Goal: Task Accomplishment & Management: Manage account settings

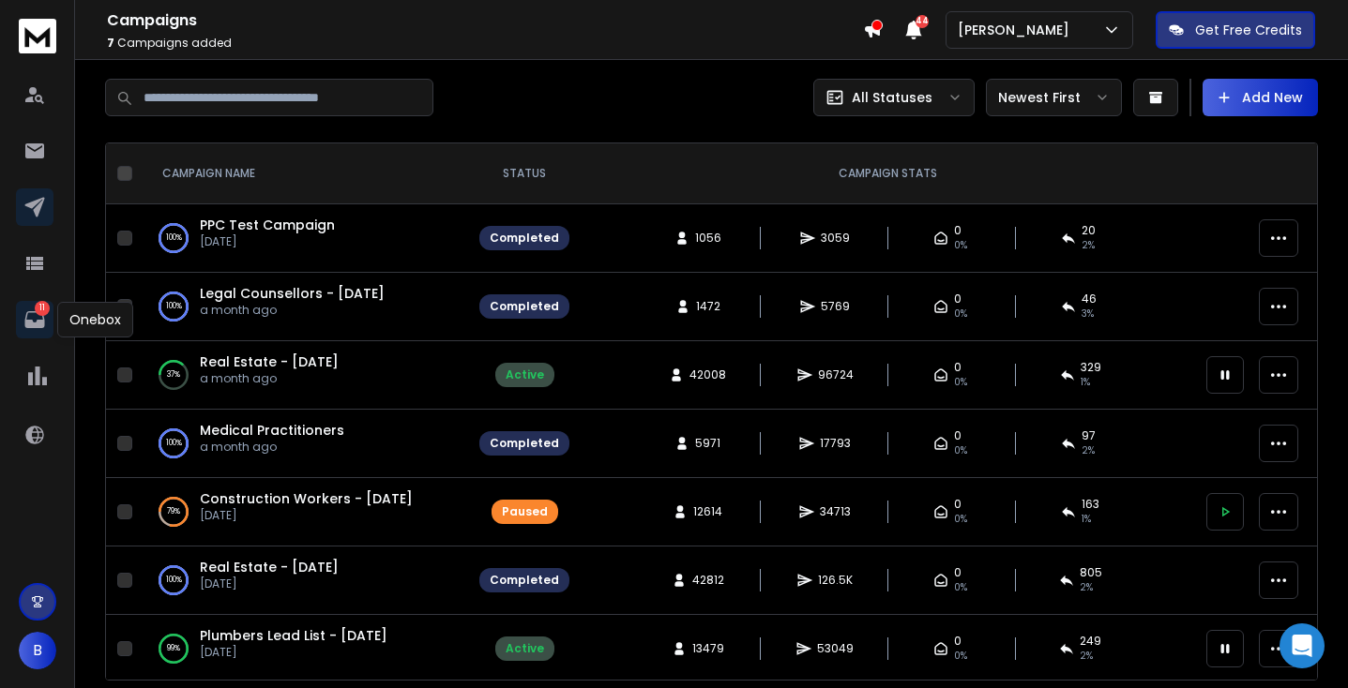
click at [30, 314] on icon at bounding box center [34, 320] width 23 height 23
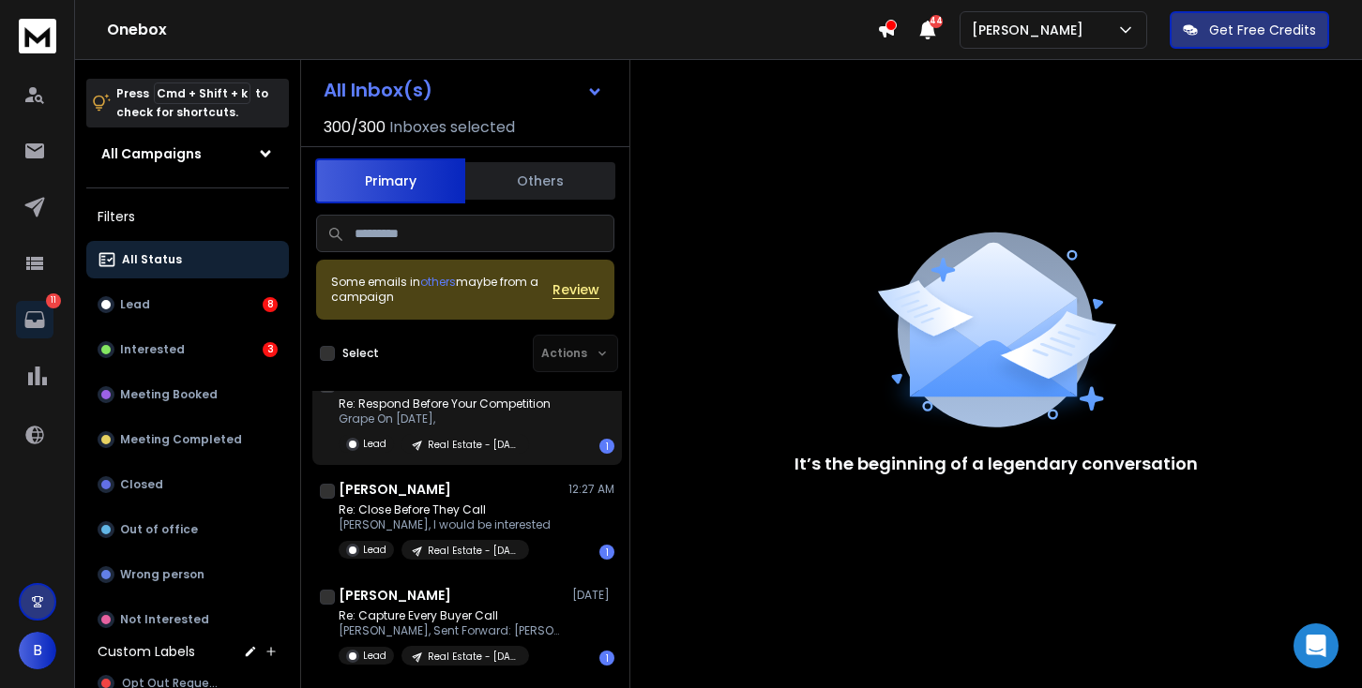
scroll to position [140, 0]
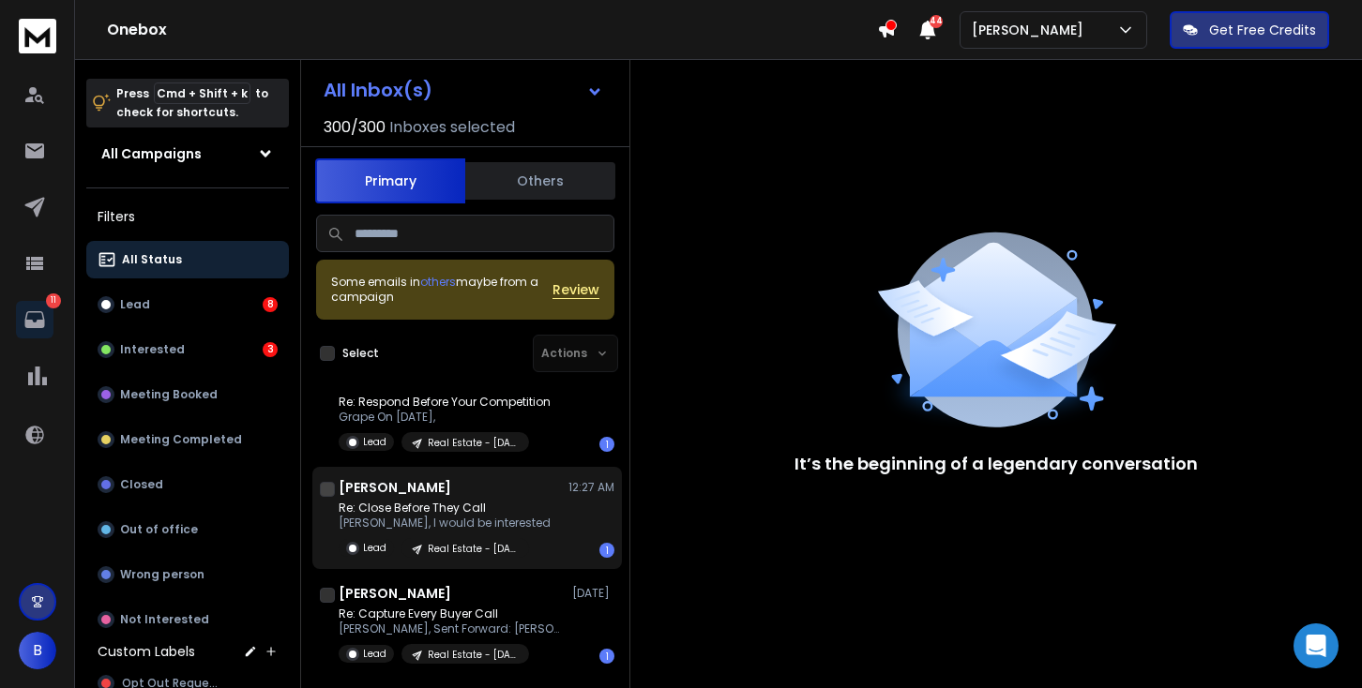
click at [565, 499] on div "[PERSON_NAME] 12:27 AM Re: Close Before They Call [PERSON_NAME], I would be int…" at bounding box center [477, 518] width 276 height 80
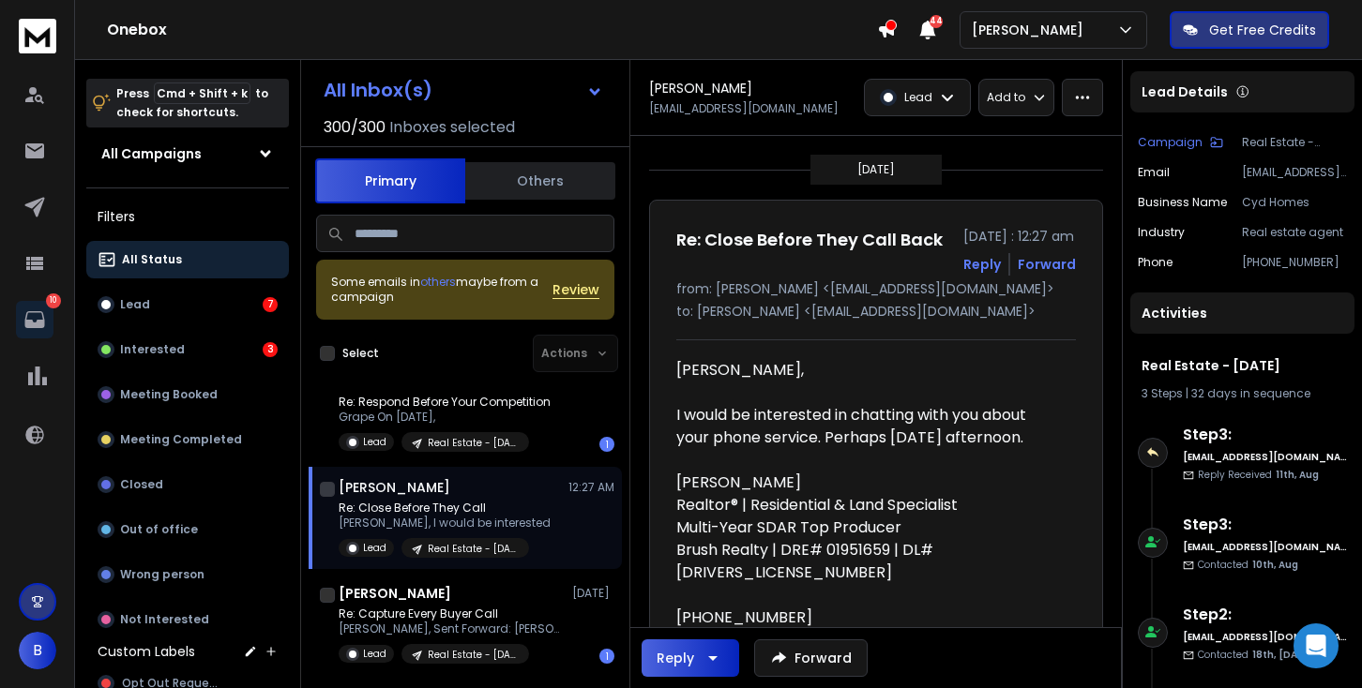
click at [938, 95] on div "Lead" at bounding box center [917, 98] width 105 height 36
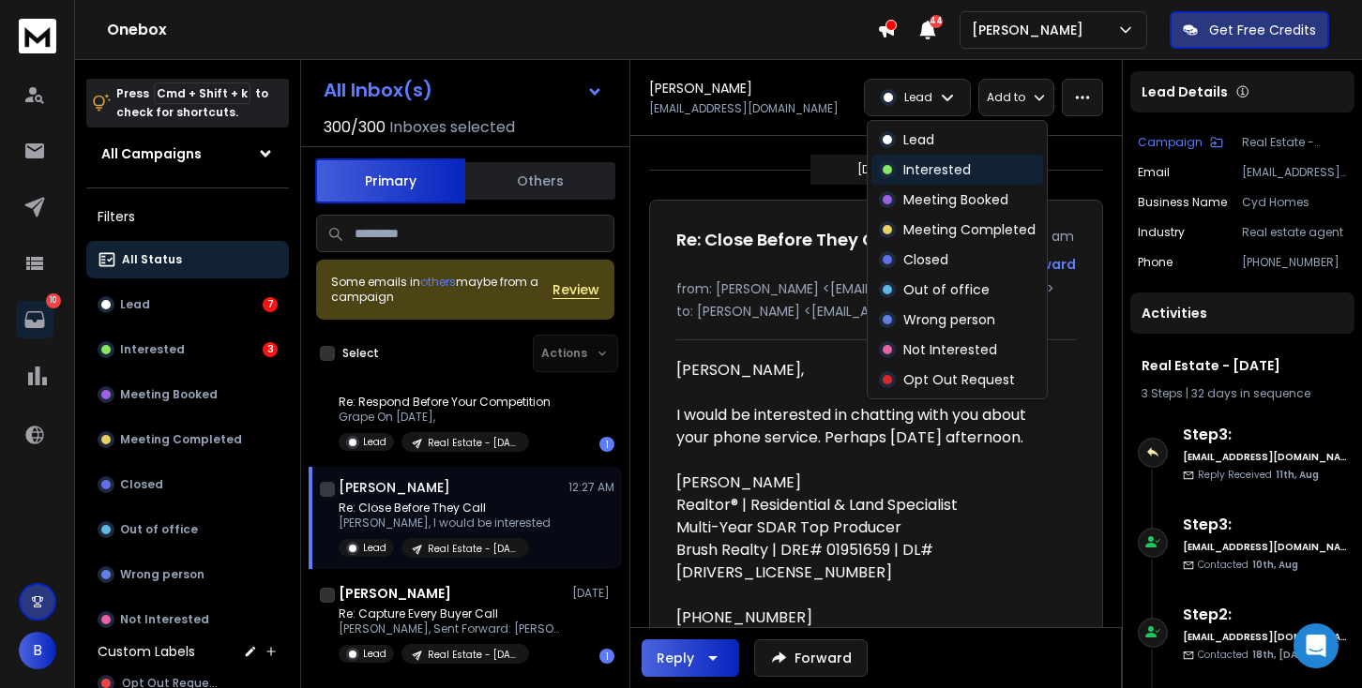
click at [907, 176] on p "Interested" at bounding box center [937, 169] width 68 height 19
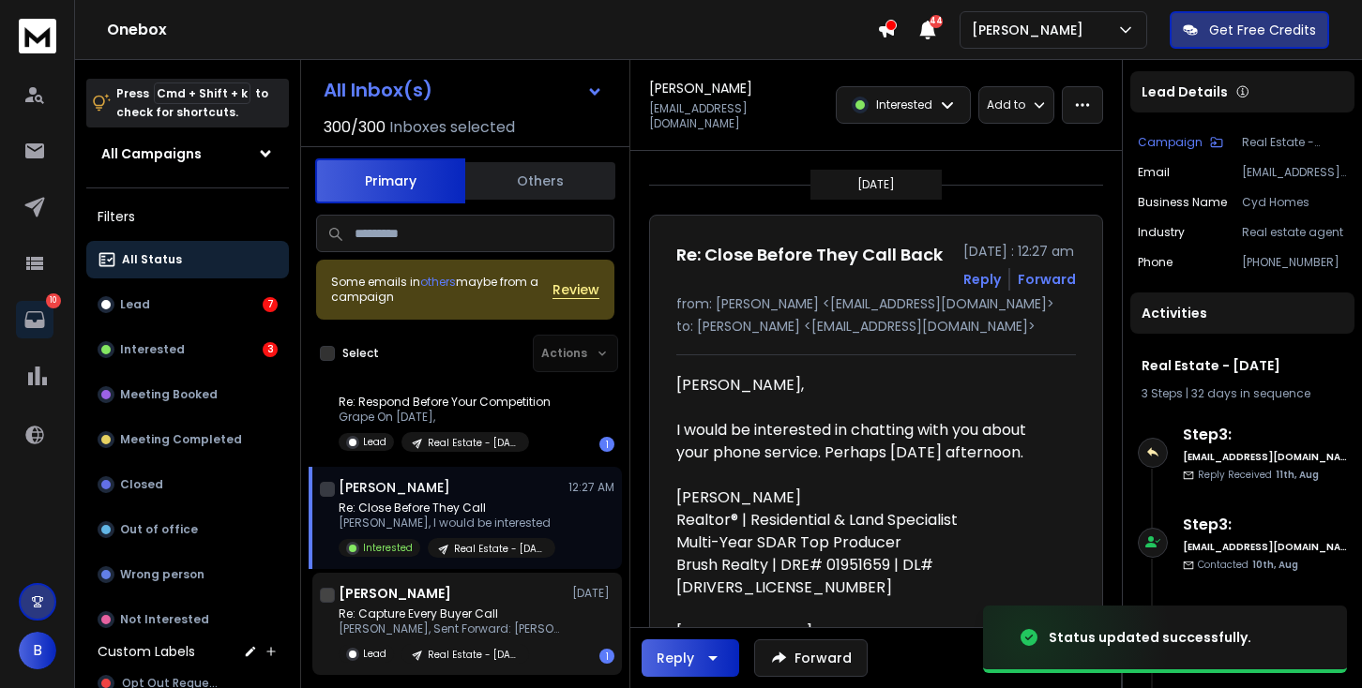
click at [525, 615] on p "Re: Capture Every Buyer Call" at bounding box center [451, 614] width 225 height 15
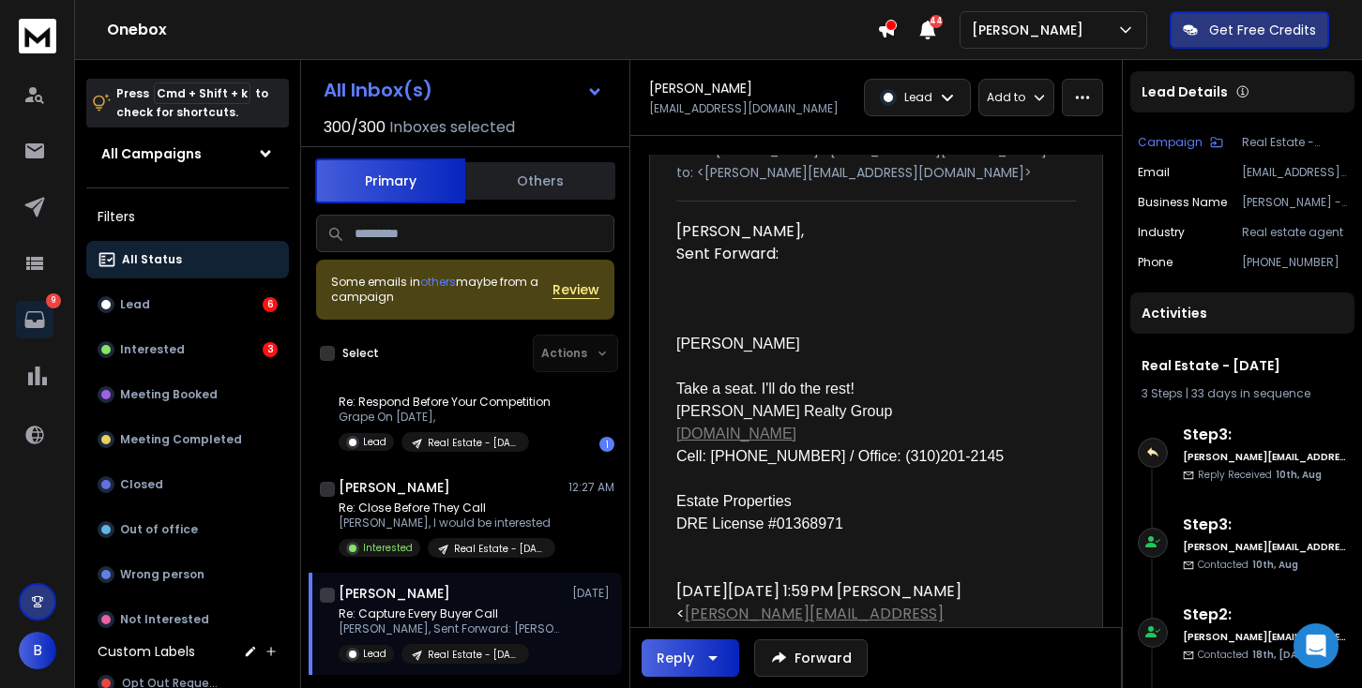
scroll to position [0, 0]
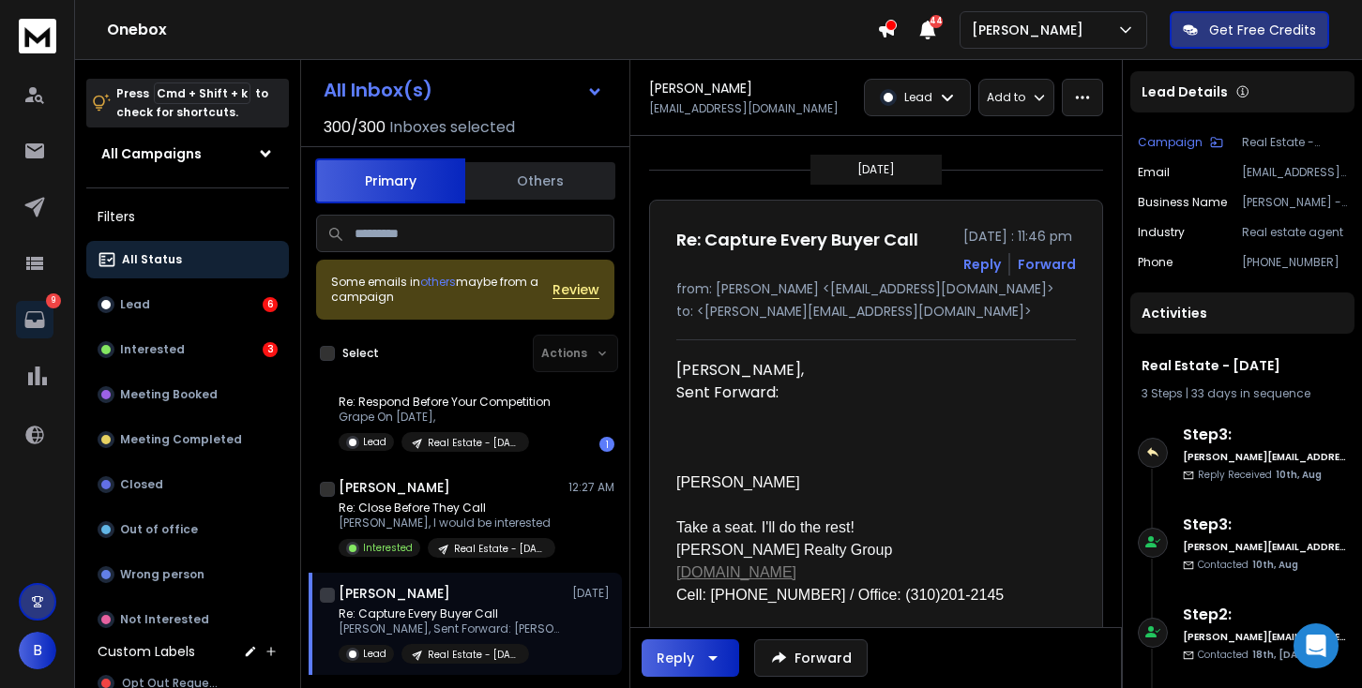
click at [947, 97] on icon at bounding box center [947, 97] width 15 height 15
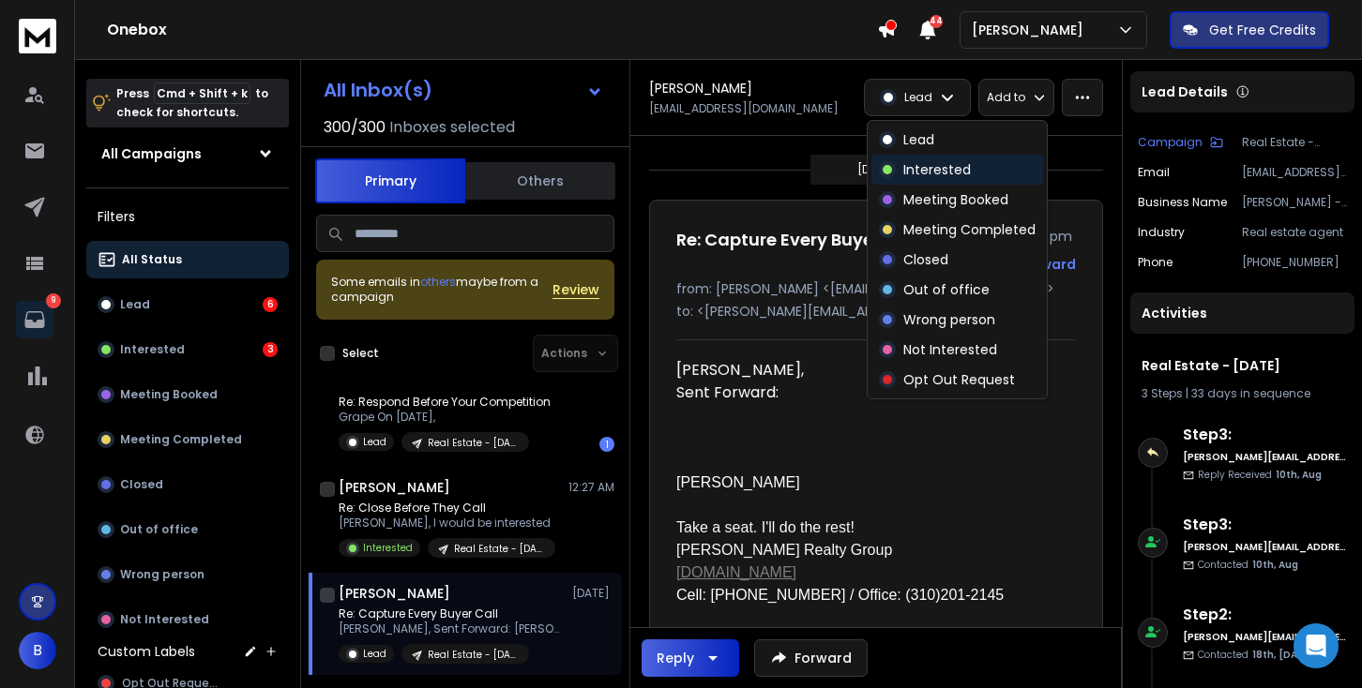
click at [926, 168] on p "Interested" at bounding box center [937, 169] width 68 height 19
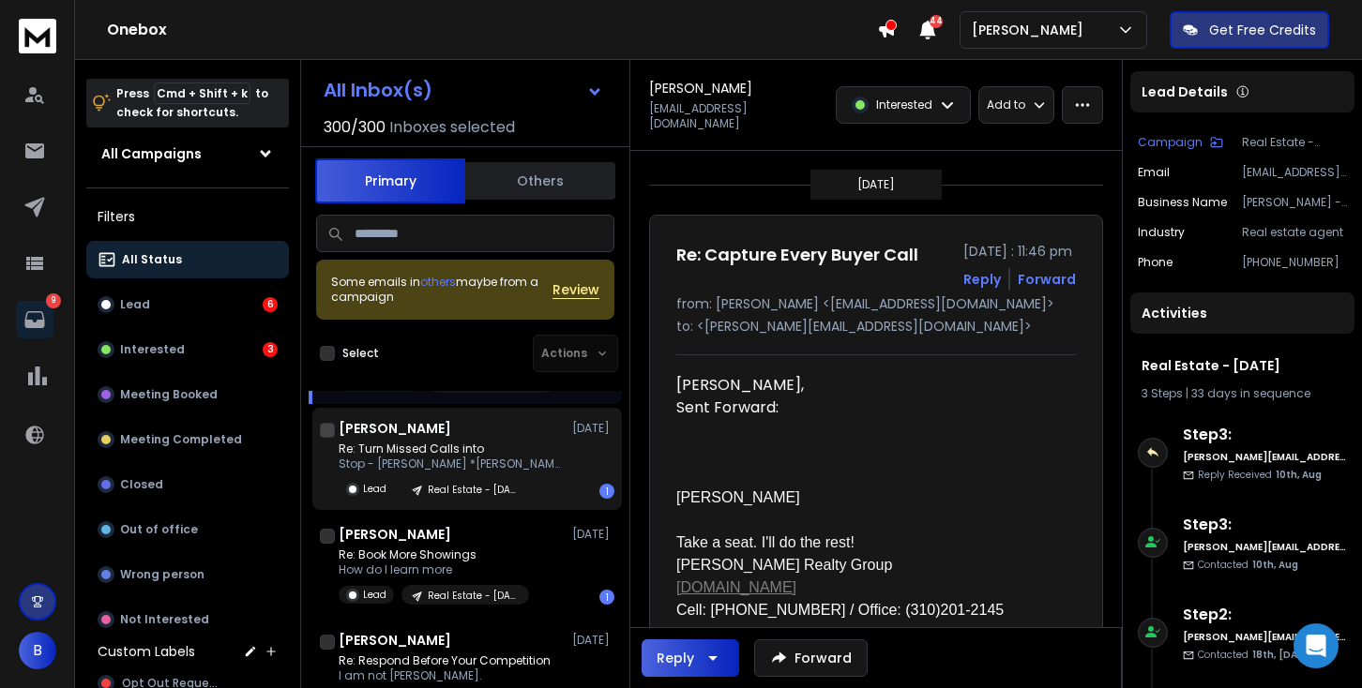
scroll to position [419, 0]
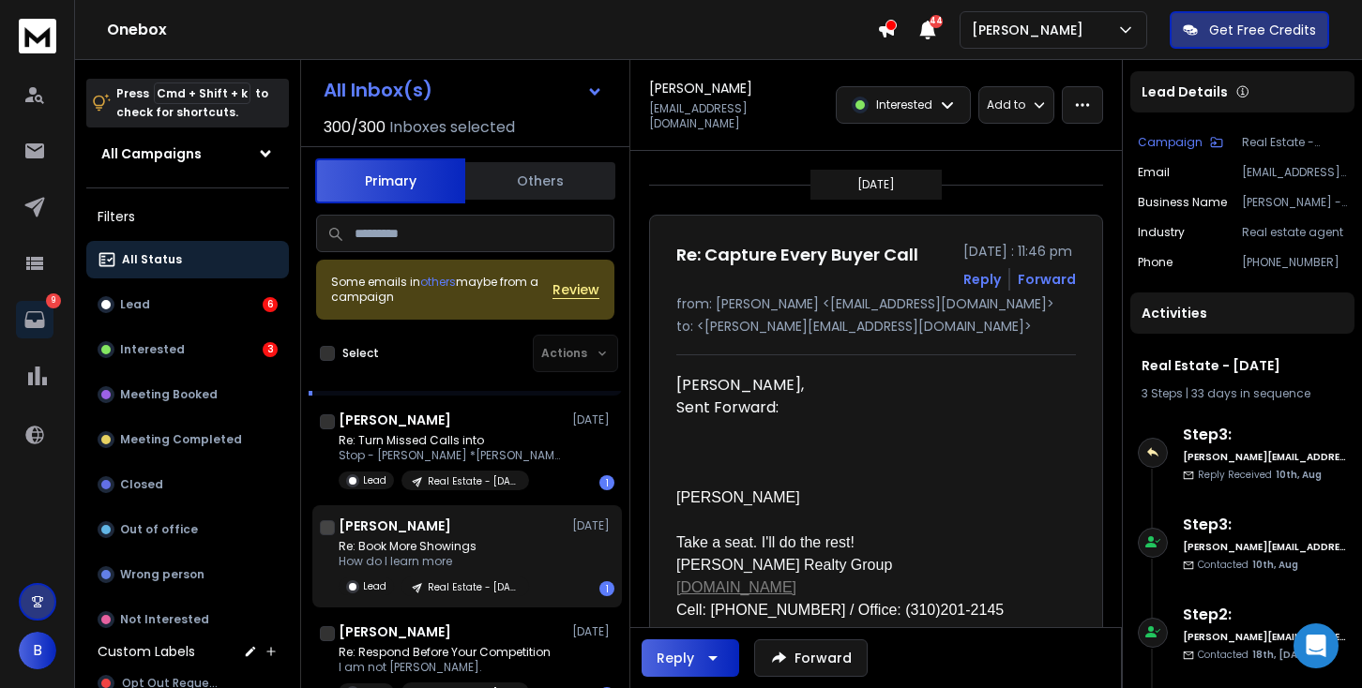
click at [484, 569] on div "Re: Book More Showings How do I learn more Lead Real Estate - [DATE]" at bounding box center [434, 567] width 190 height 57
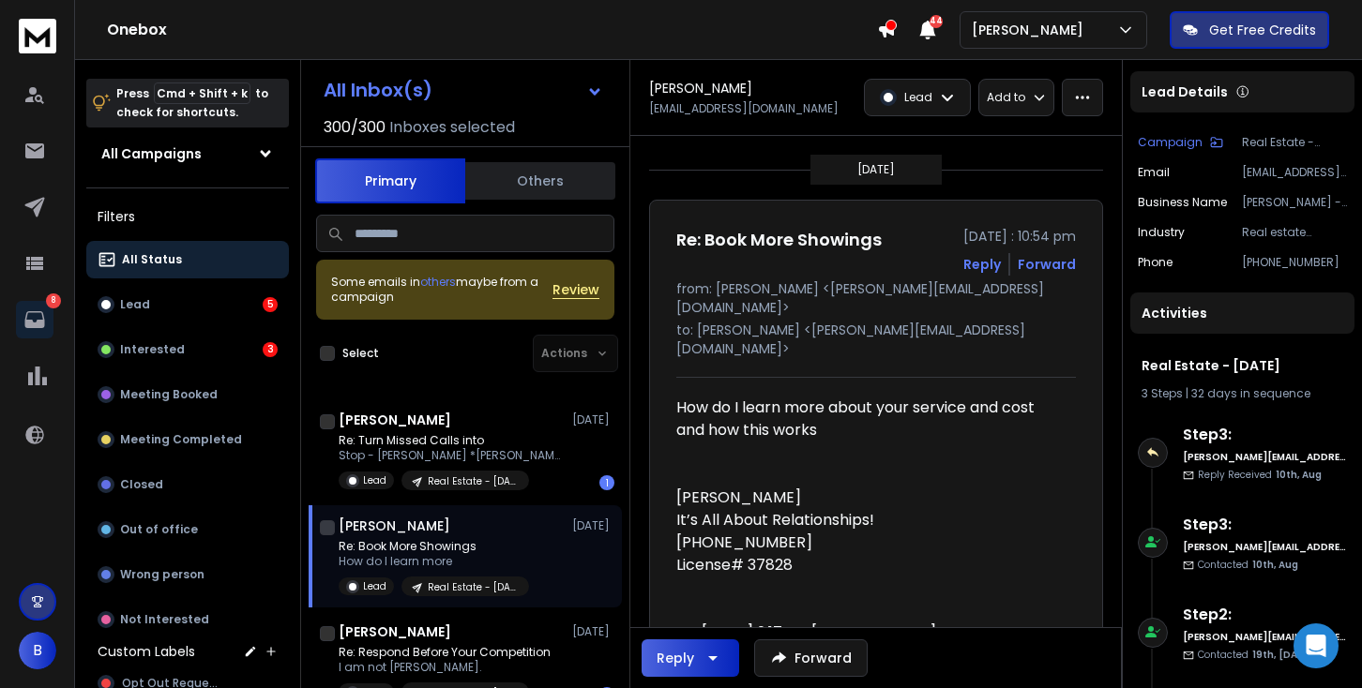
click at [953, 97] on icon at bounding box center [947, 97] width 15 height 15
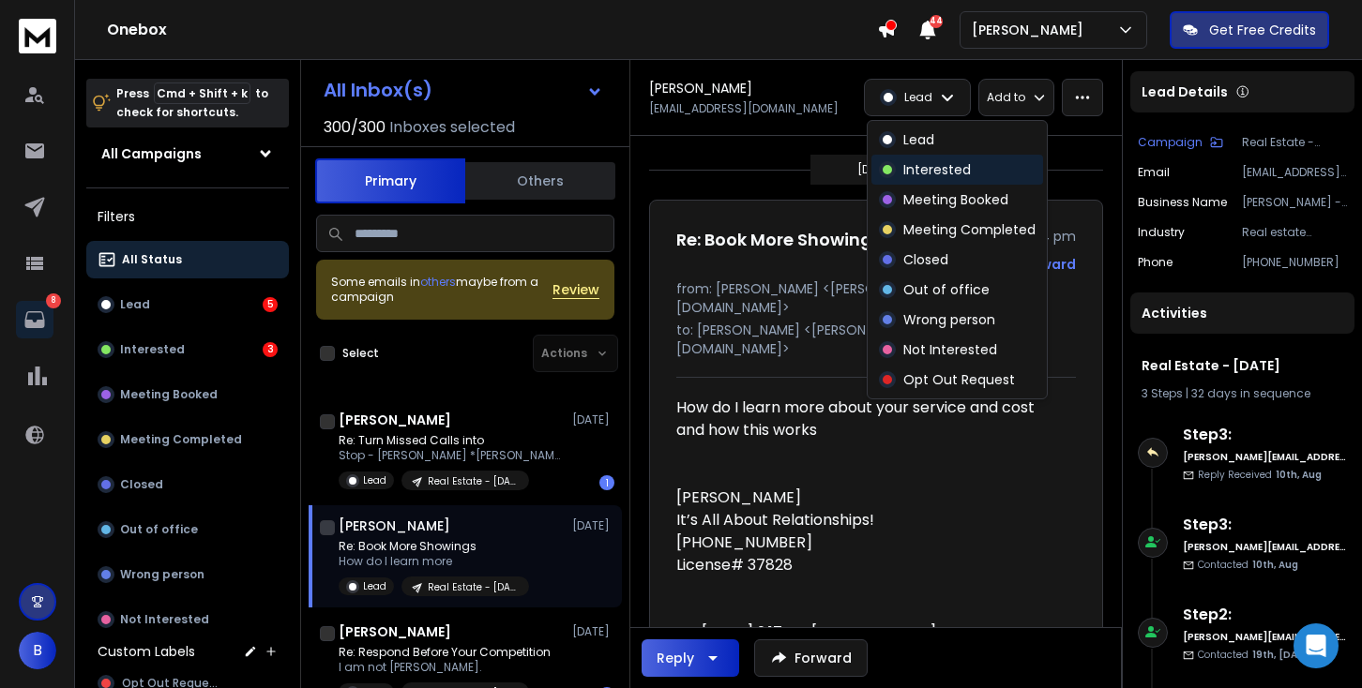
click at [936, 167] on p "Interested" at bounding box center [937, 169] width 68 height 19
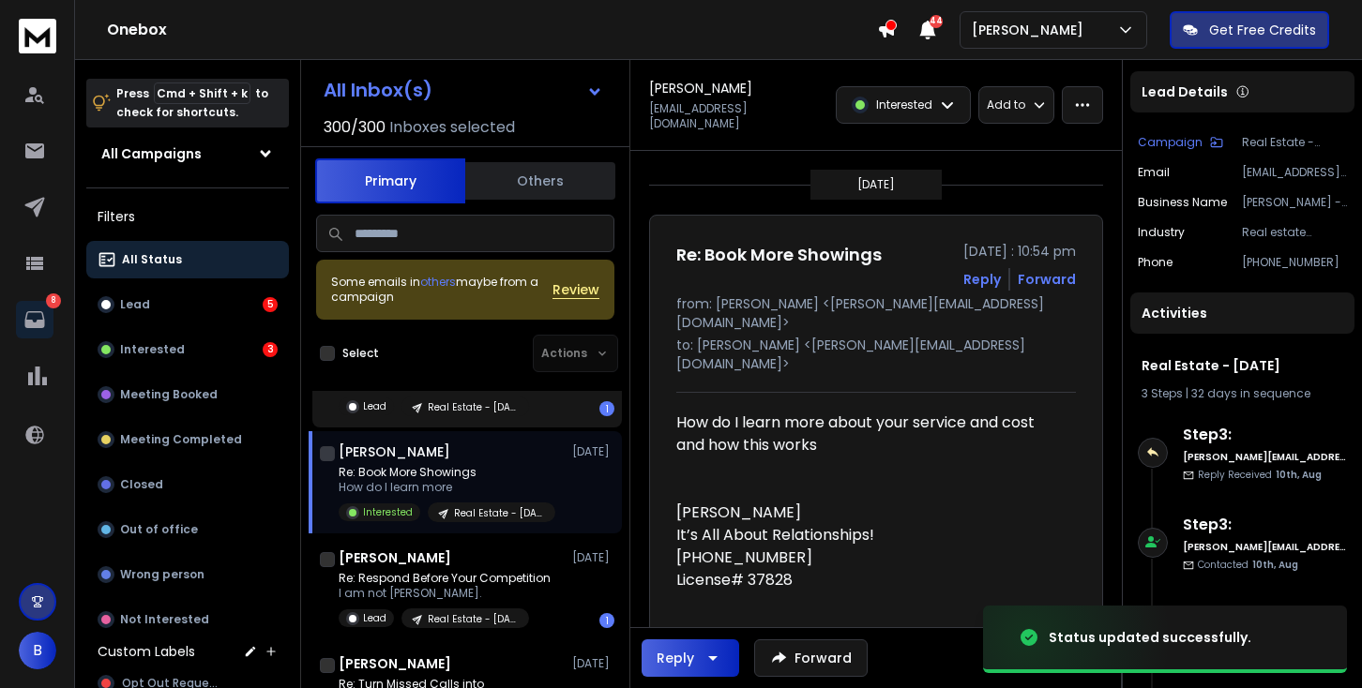
scroll to position [494, 0]
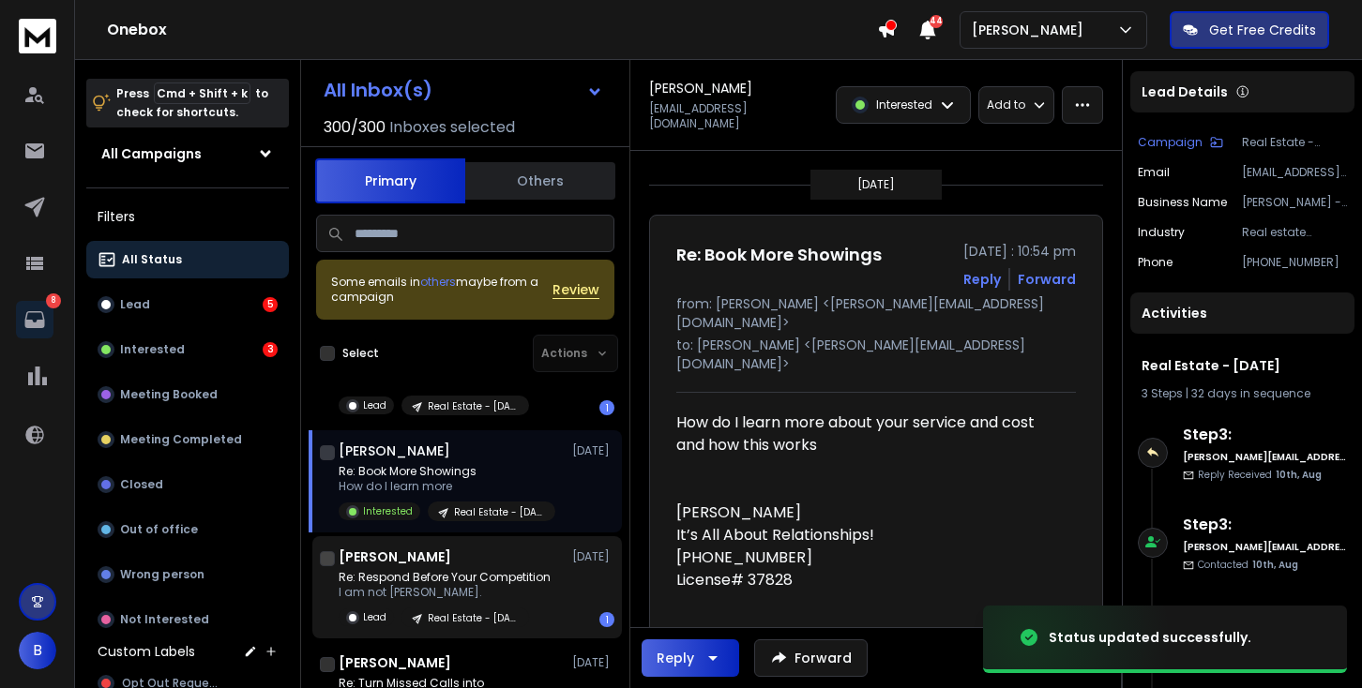
click at [492, 551] on div "[PERSON_NAME] [DATE]" at bounding box center [477, 557] width 276 height 19
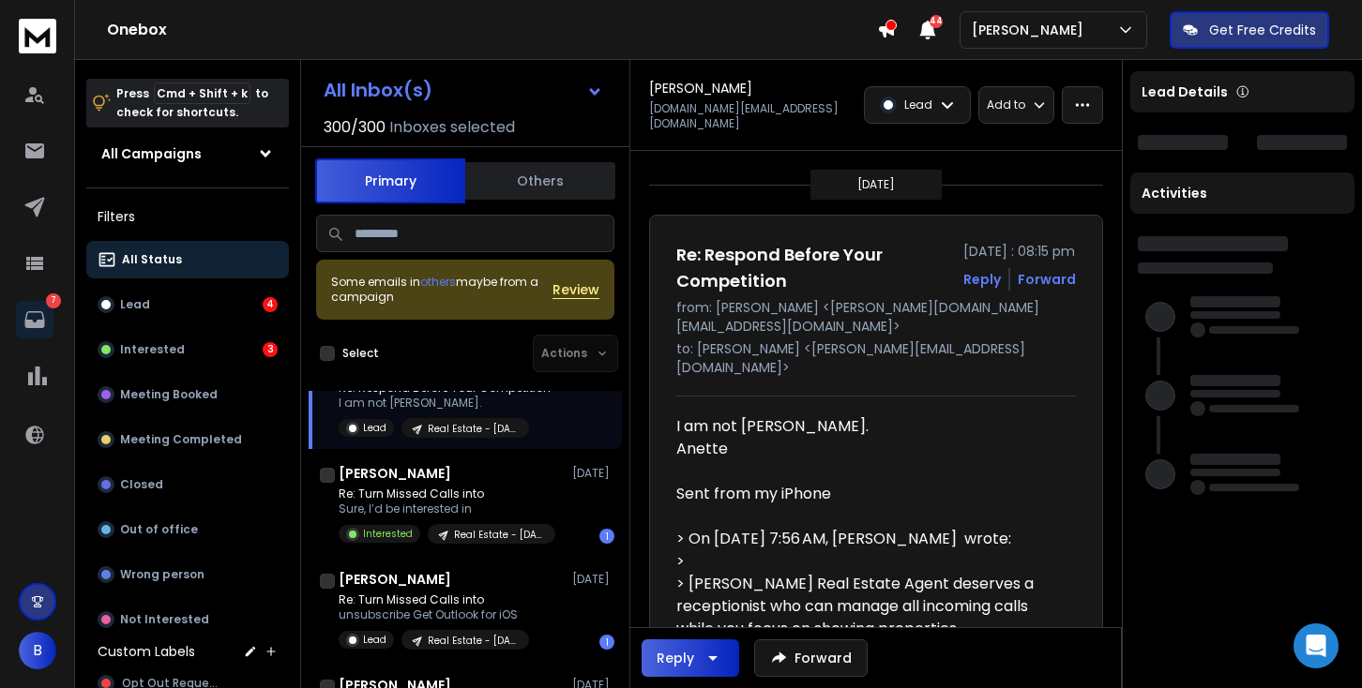
scroll to position [691, 0]
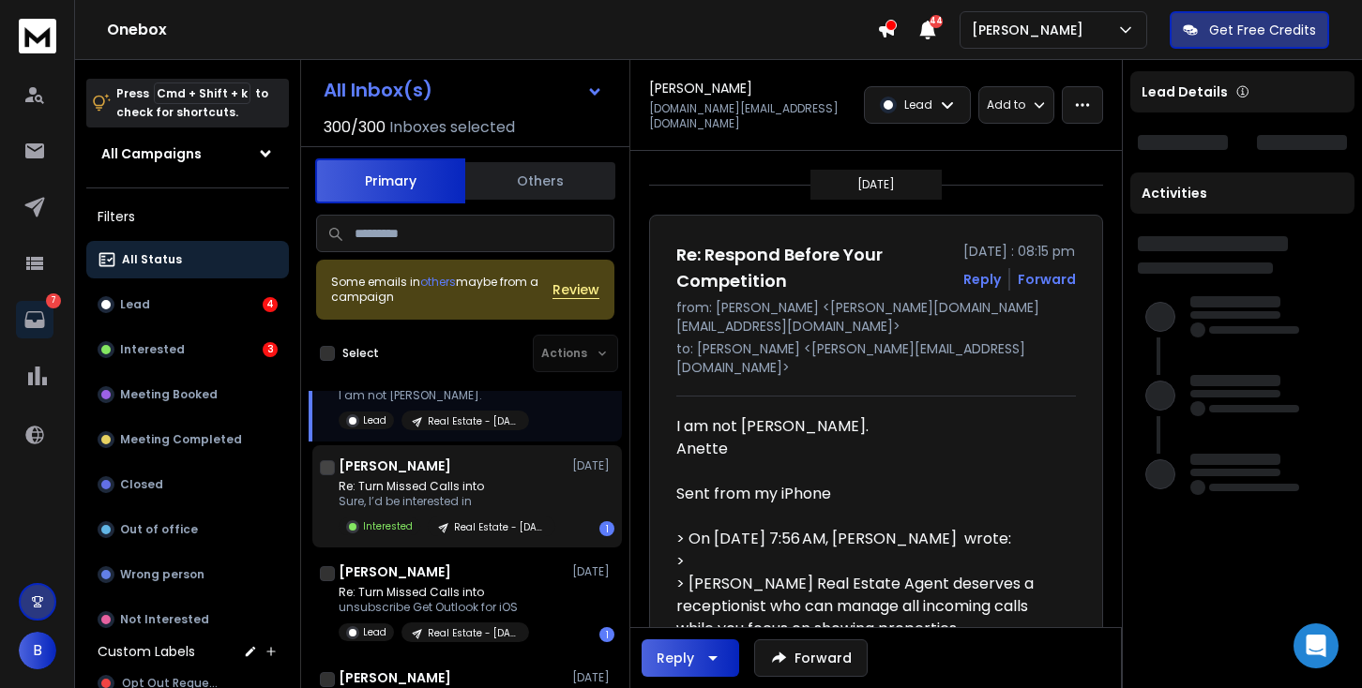
click at [516, 488] on p "Re: Turn Missed Calls into" at bounding box center [447, 486] width 217 height 15
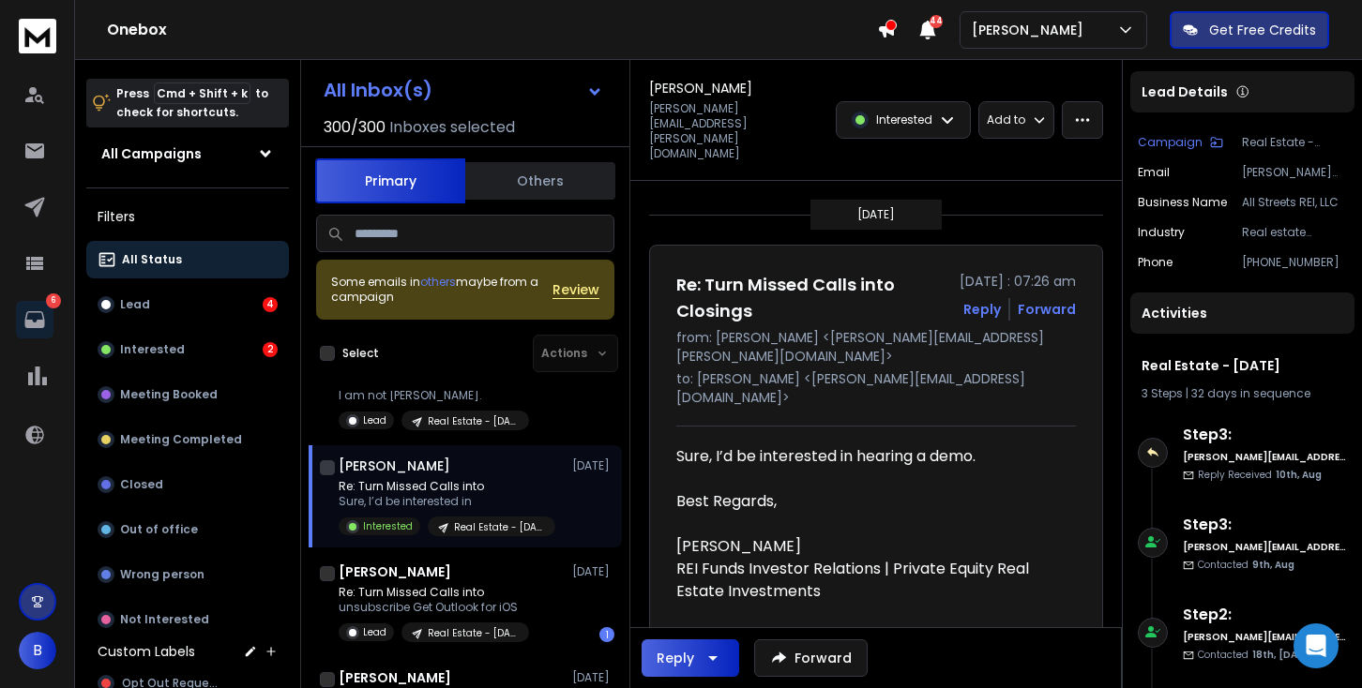
click at [935, 102] on div "Interested" at bounding box center [903, 120] width 133 height 36
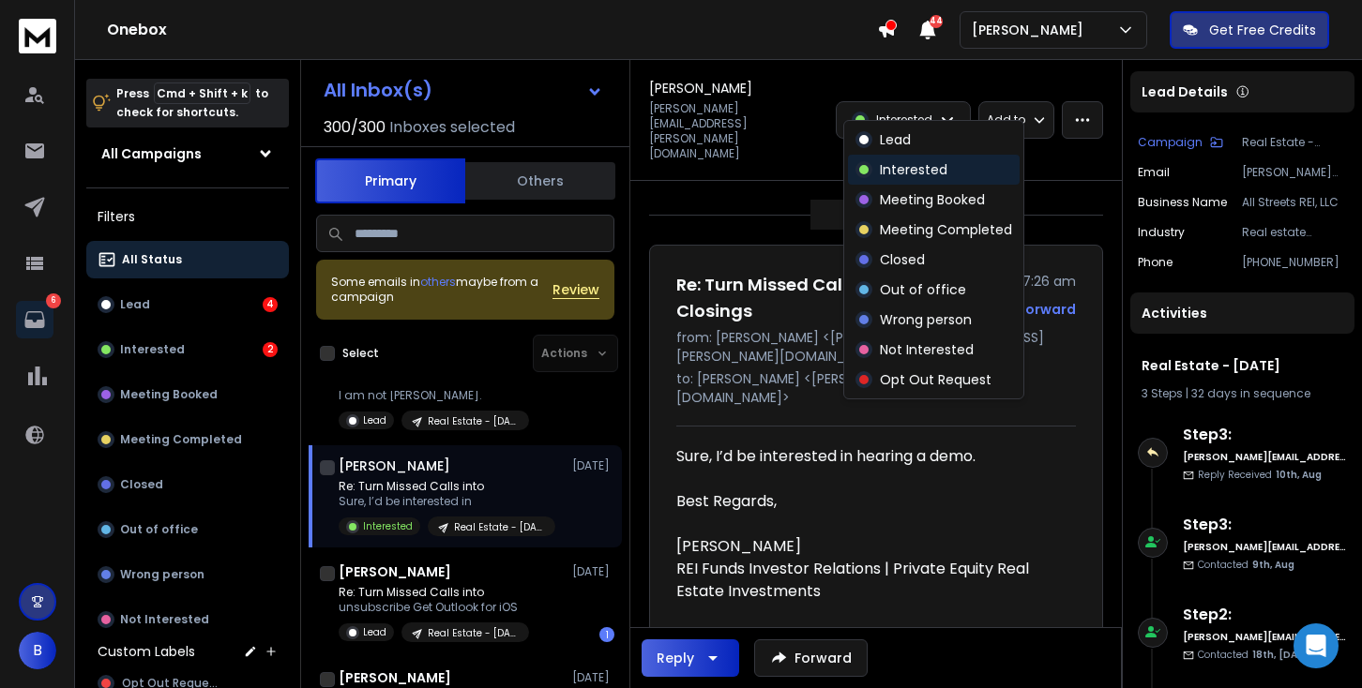
click at [916, 163] on p "Interested" at bounding box center [914, 169] width 68 height 19
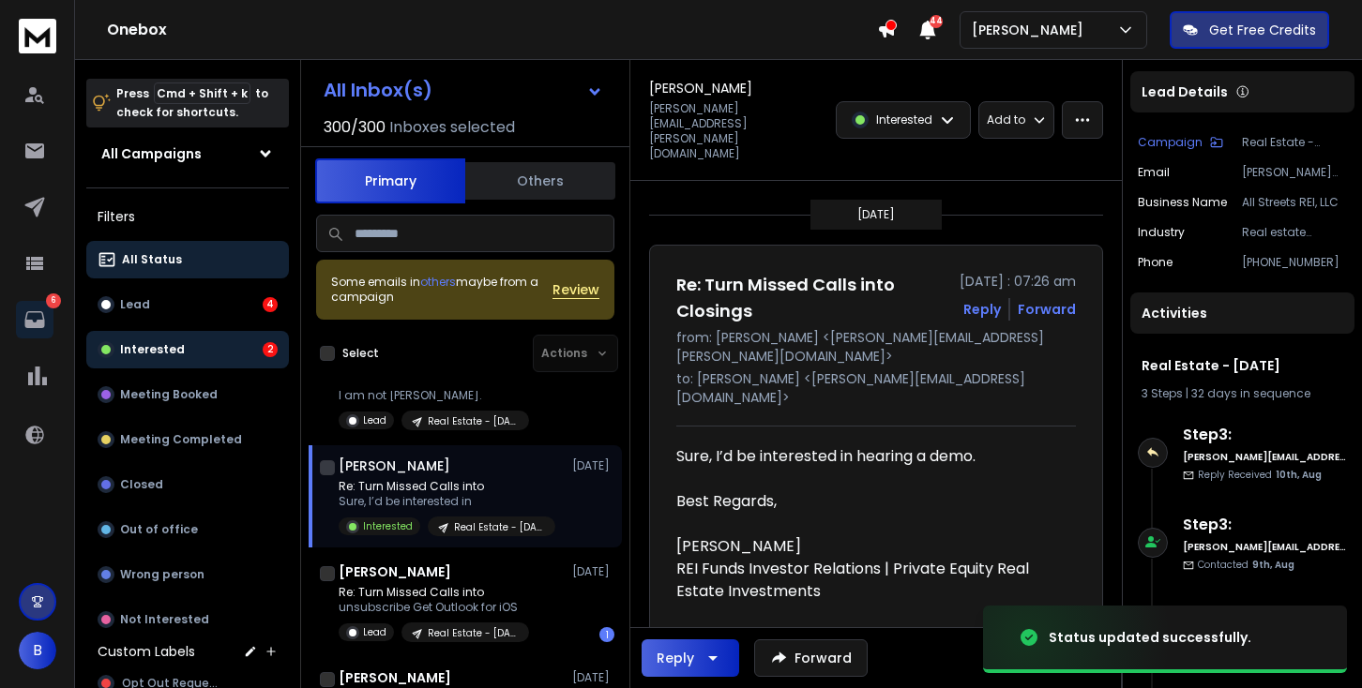
click at [205, 349] on button "Interested 2" at bounding box center [187, 350] width 203 height 38
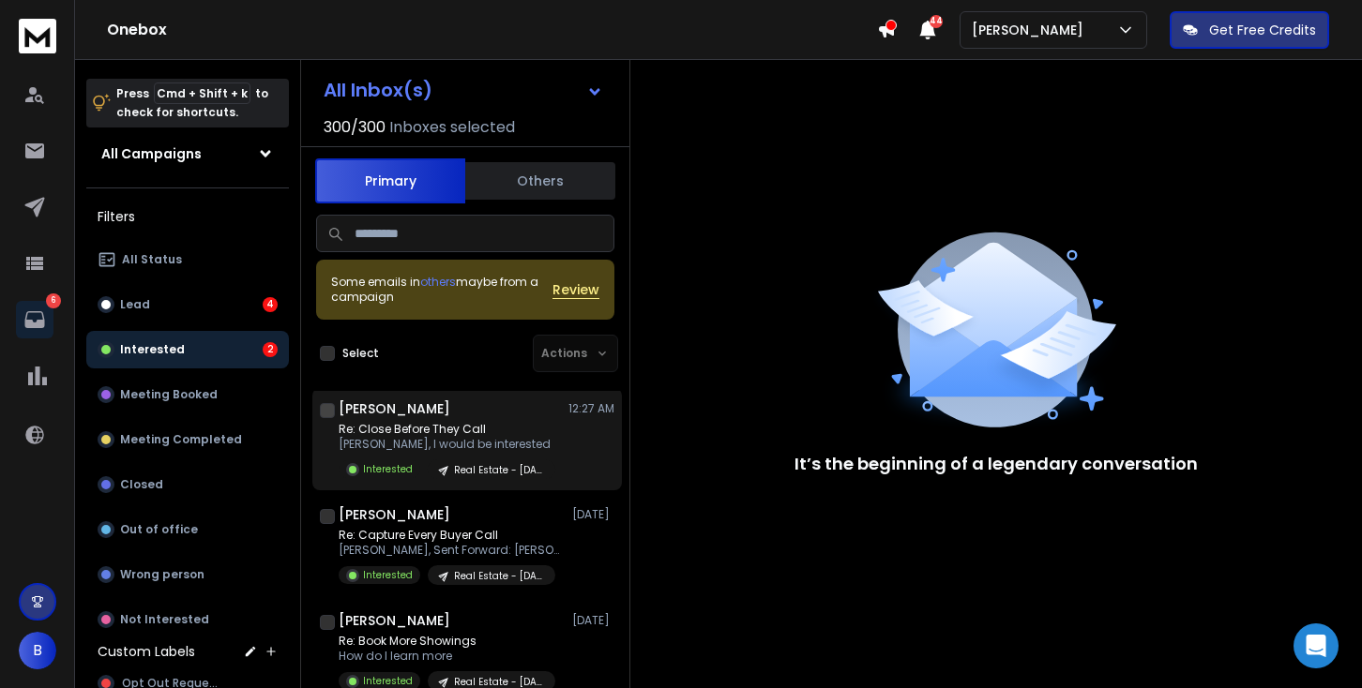
scroll to position [8, 0]
click at [322, 408] on button "button" at bounding box center [327, 409] width 15 height 15
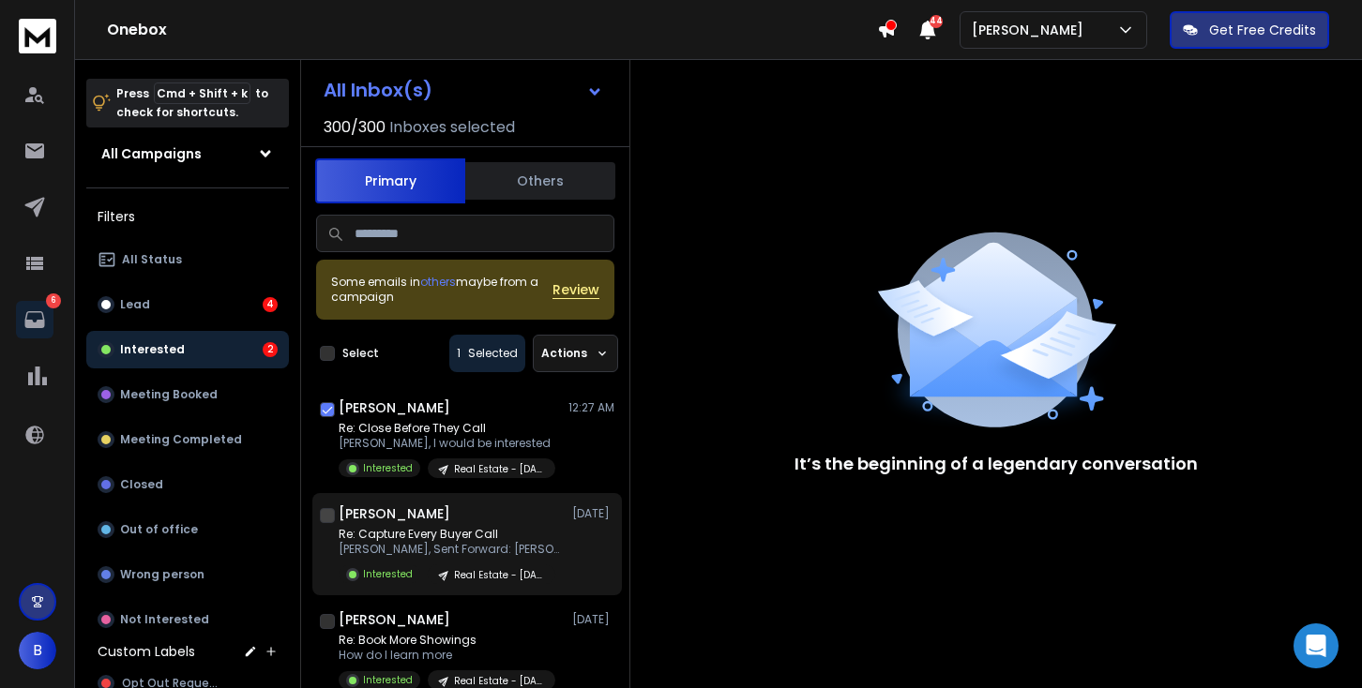
click at [328, 518] on button "button" at bounding box center [327, 515] width 15 height 15
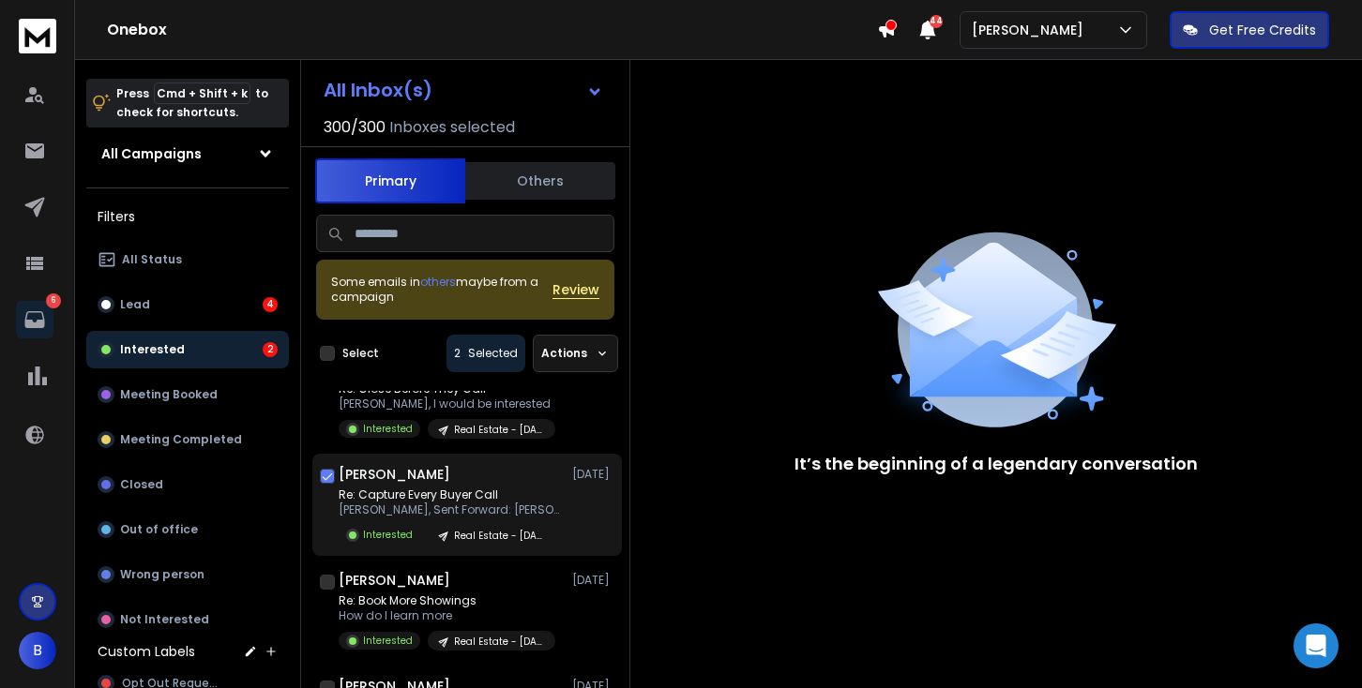
scroll to position [51, 0]
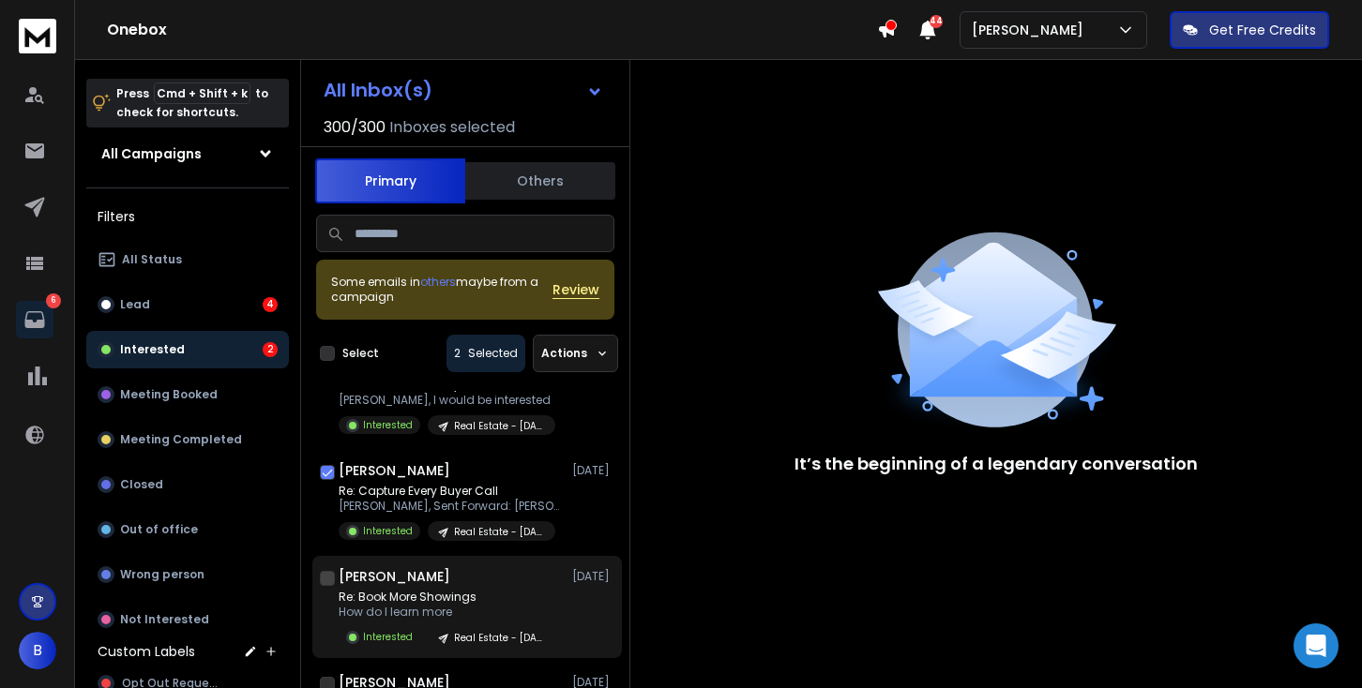
click at [329, 582] on button "button" at bounding box center [327, 578] width 15 height 15
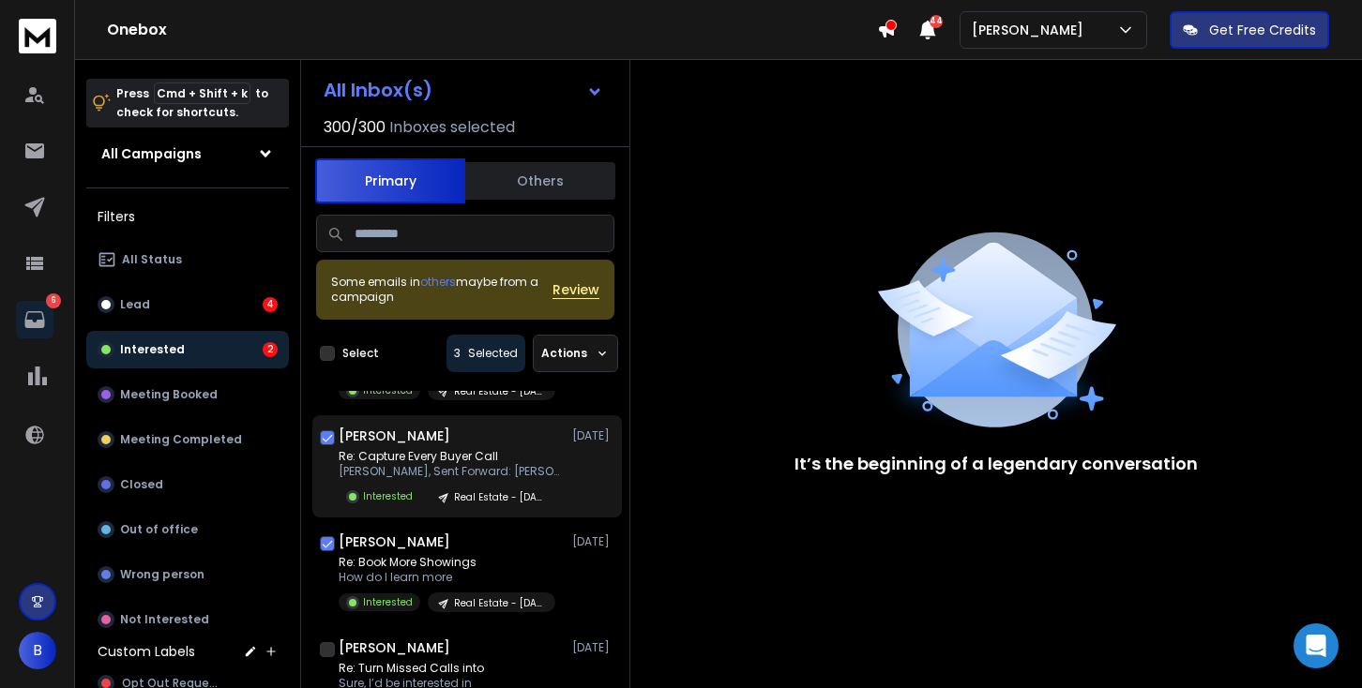
scroll to position [119, 0]
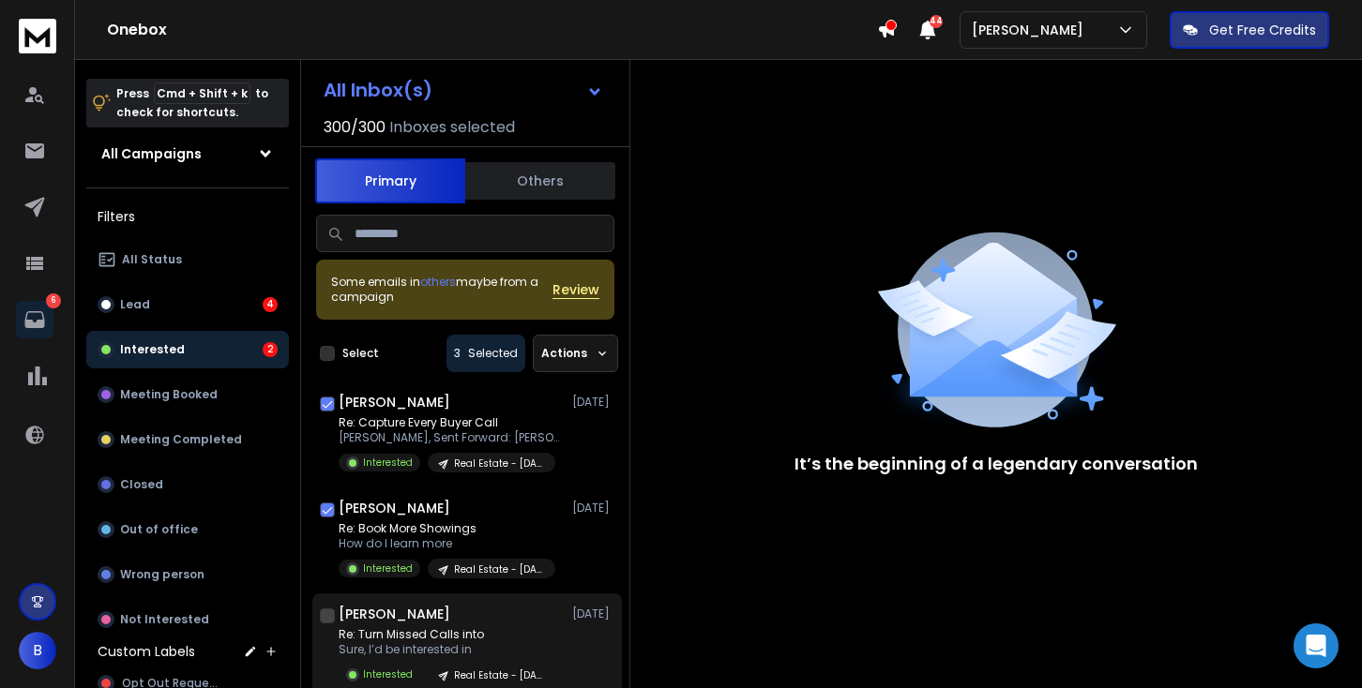
click at [325, 620] on button "button" at bounding box center [327, 616] width 15 height 15
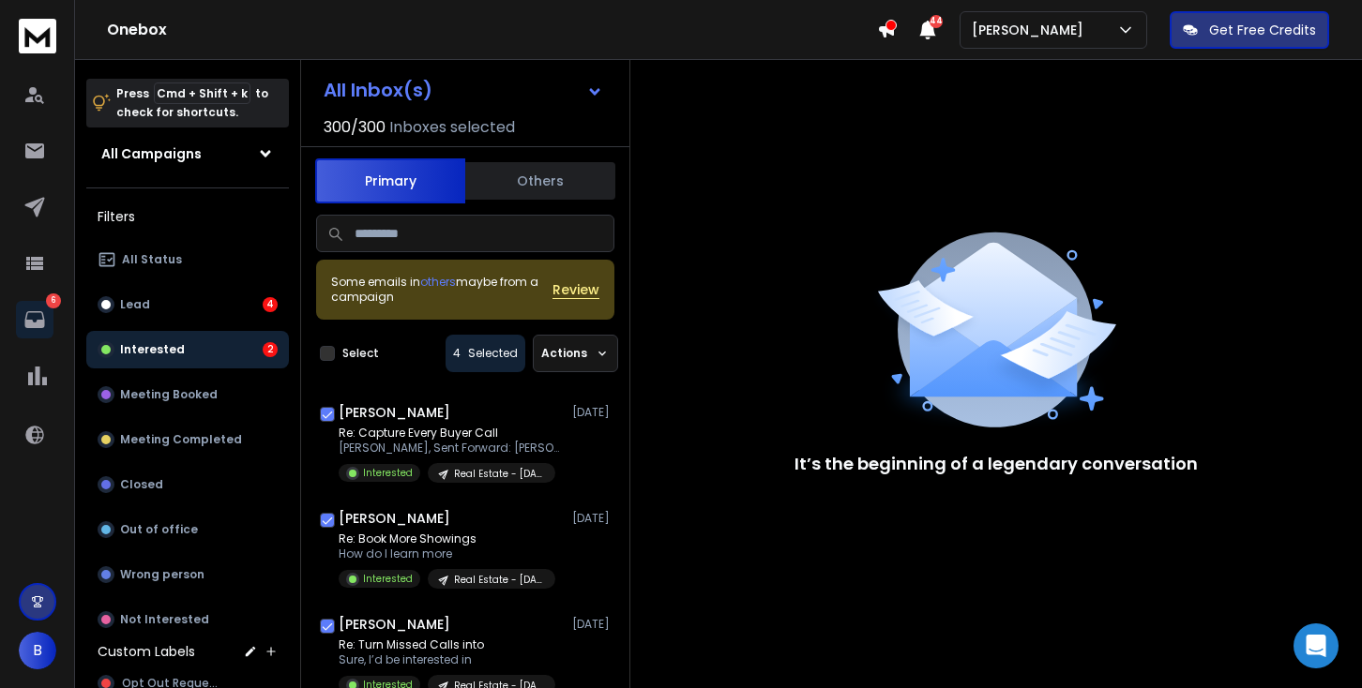
scroll to position [0, 0]
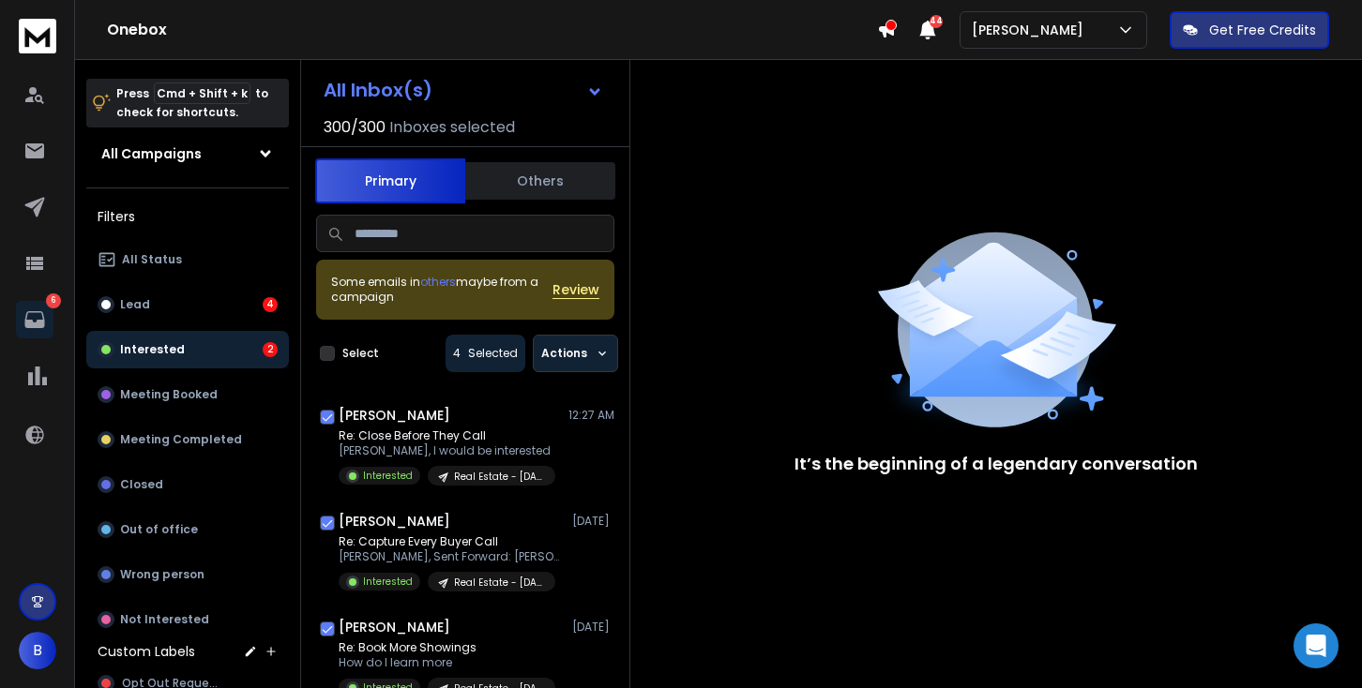
click at [582, 360] on p "Actions" at bounding box center [564, 353] width 46 height 15
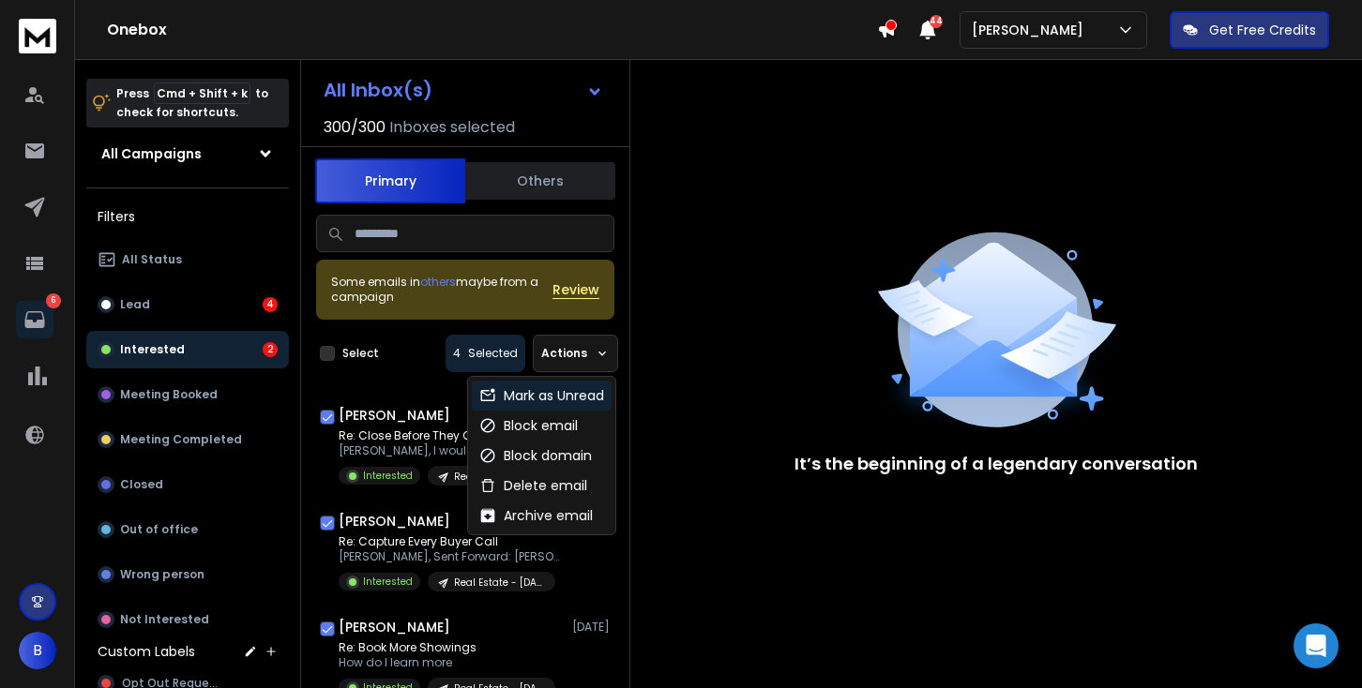
click at [568, 392] on div "Mark as Unread" at bounding box center [541, 395] width 125 height 19
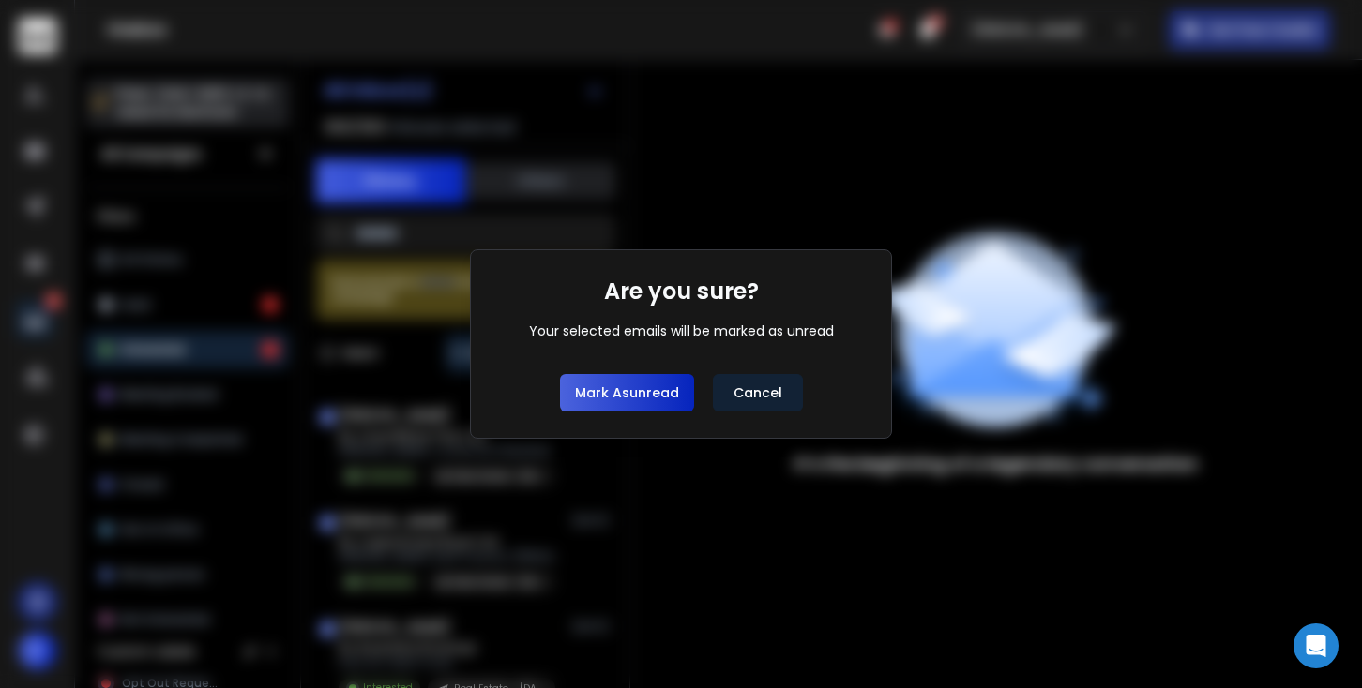
click at [592, 400] on p "Mark as unread" at bounding box center [627, 393] width 104 height 19
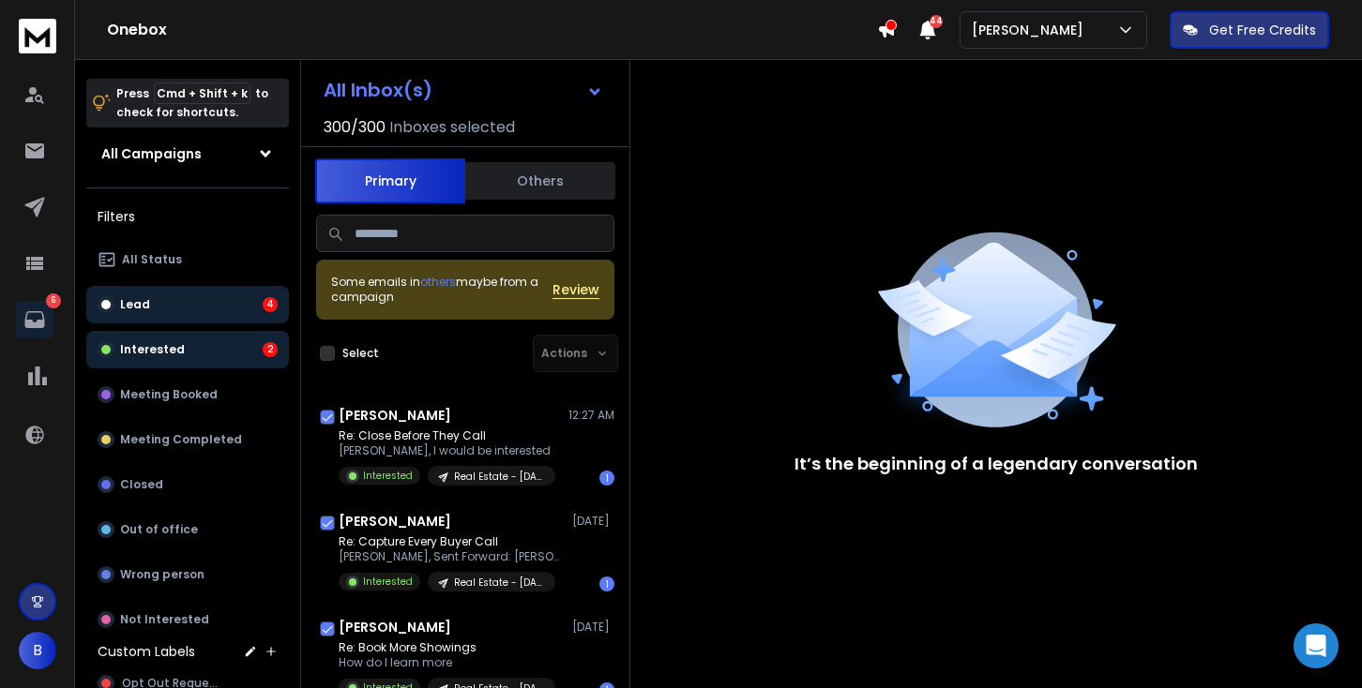
click at [205, 303] on button "Lead 4" at bounding box center [187, 305] width 203 height 38
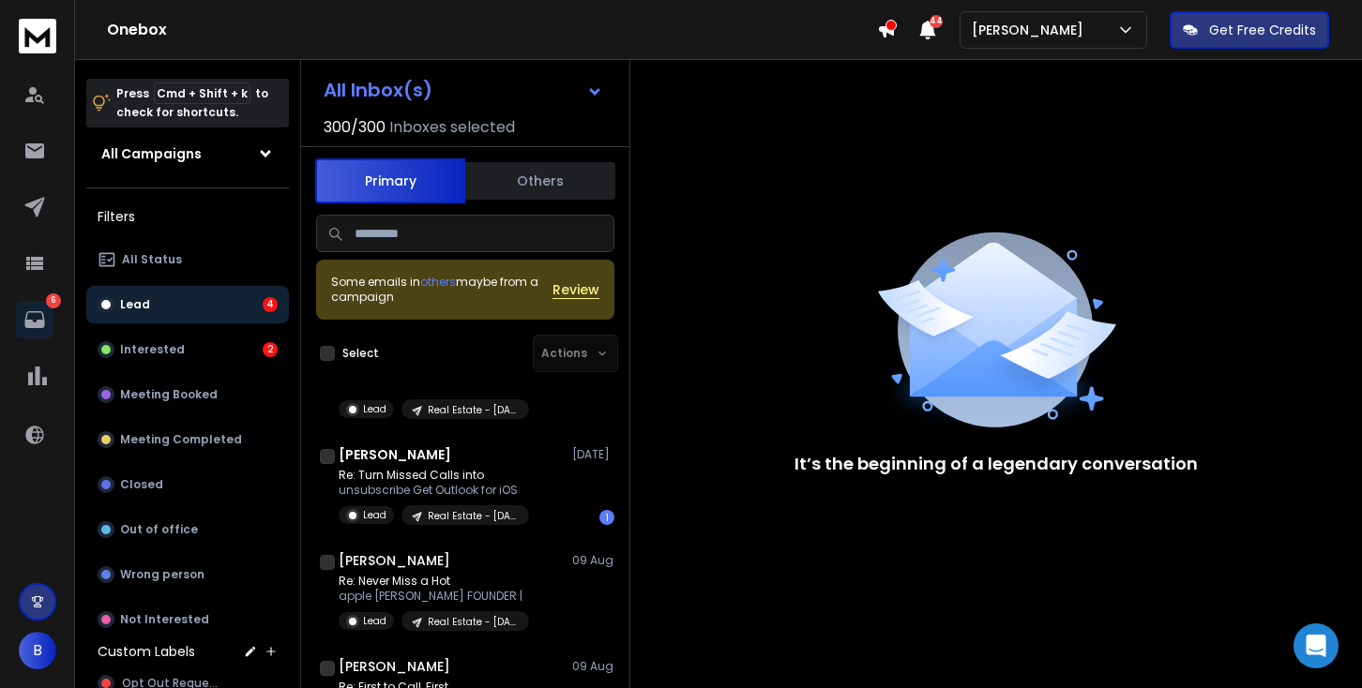
scroll to position [772, 0]
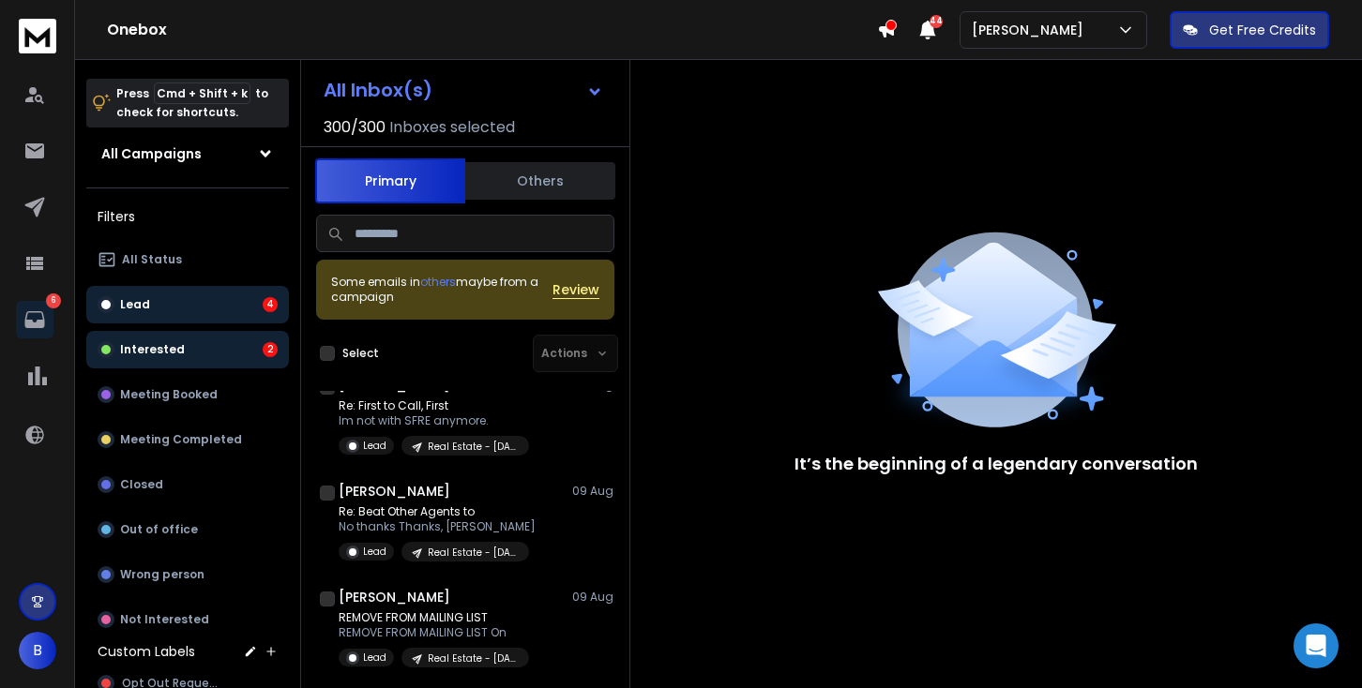
click at [236, 337] on button "Interested 2" at bounding box center [187, 350] width 203 height 38
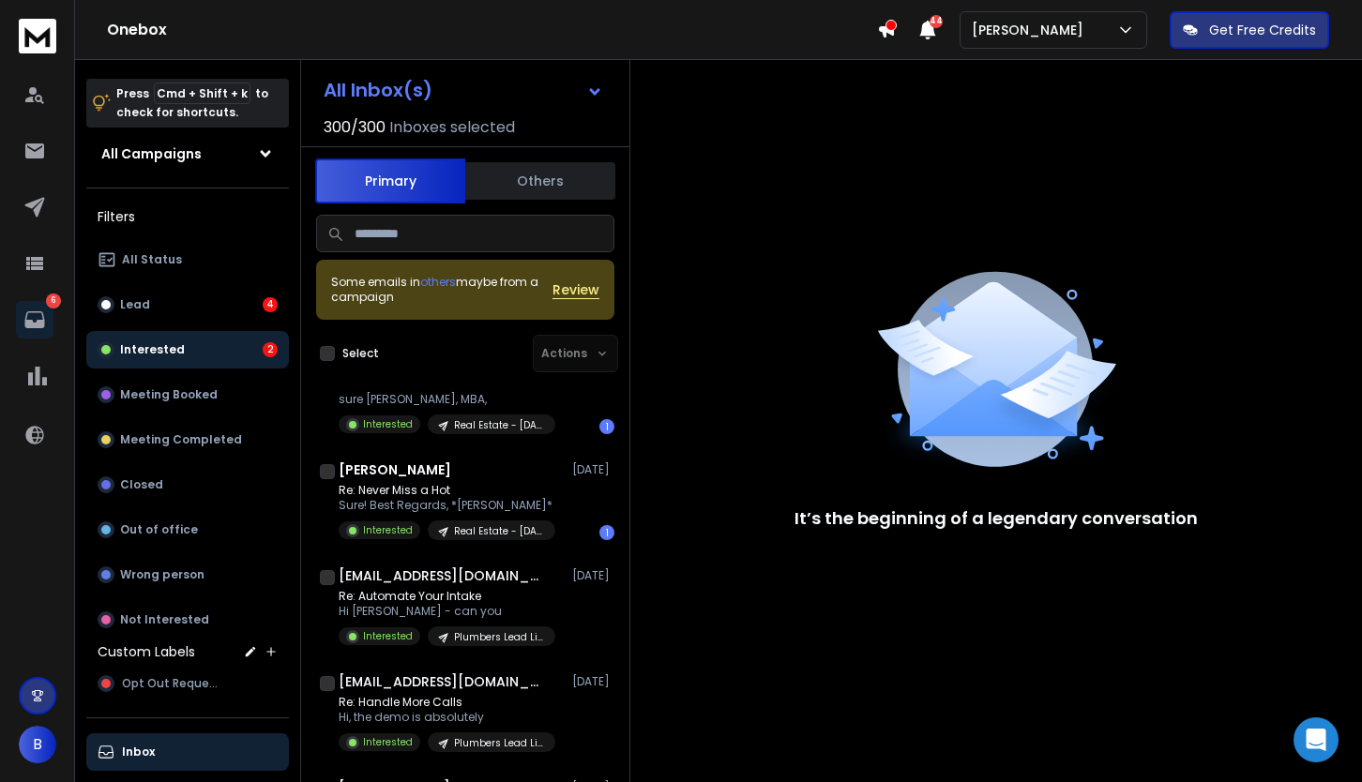
scroll to position [873, 0]
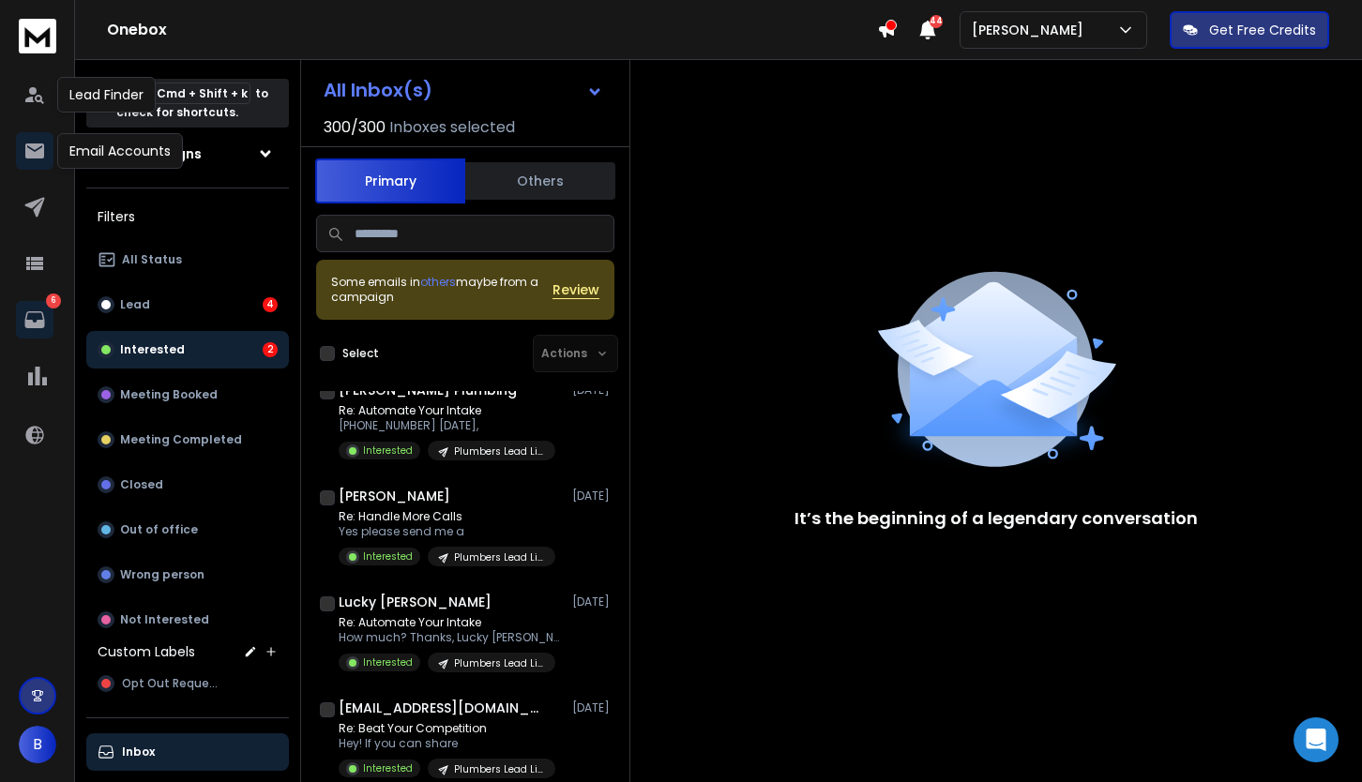
click at [41, 144] on icon at bounding box center [34, 151] width 19 height 15
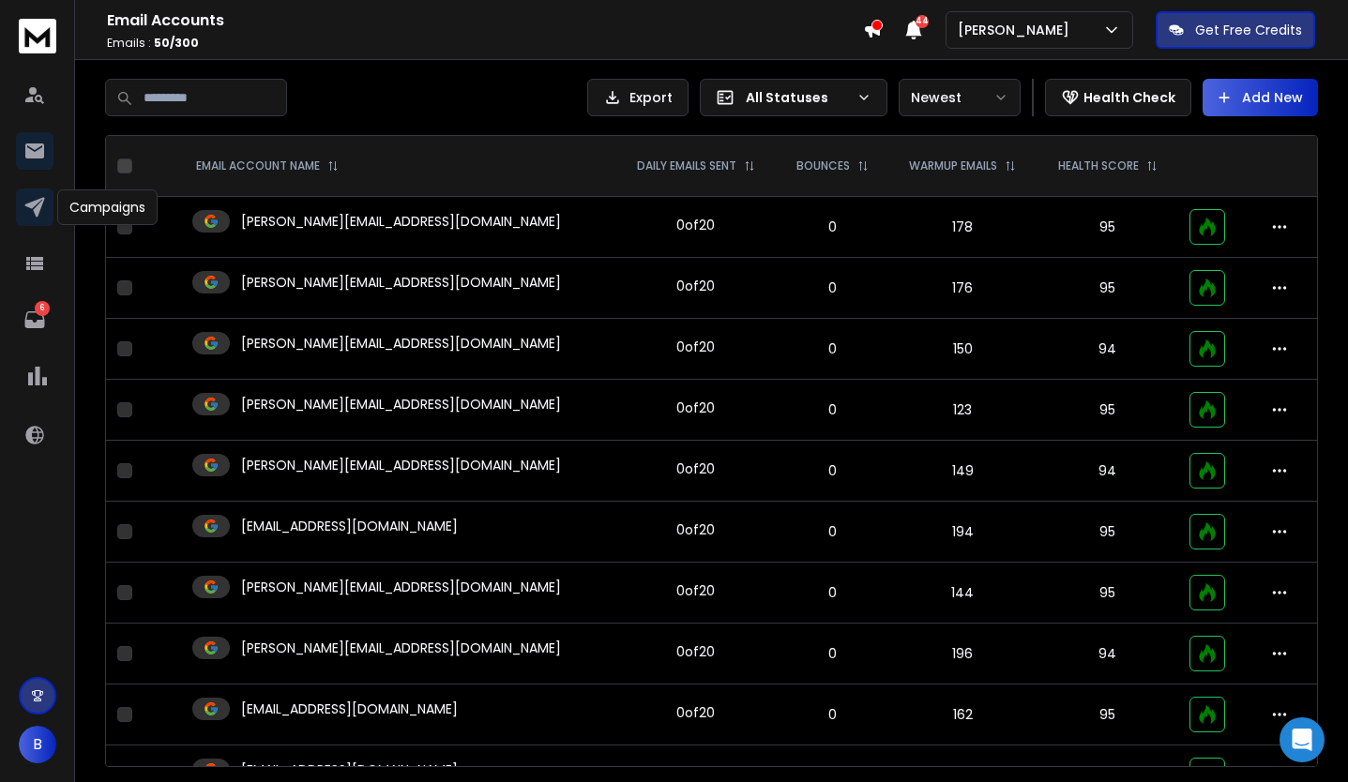
click at [48, 197] on link at bounding box center [35, 208] width 38 height 38
